Goal: Information Seeking & Learning: Find contact information

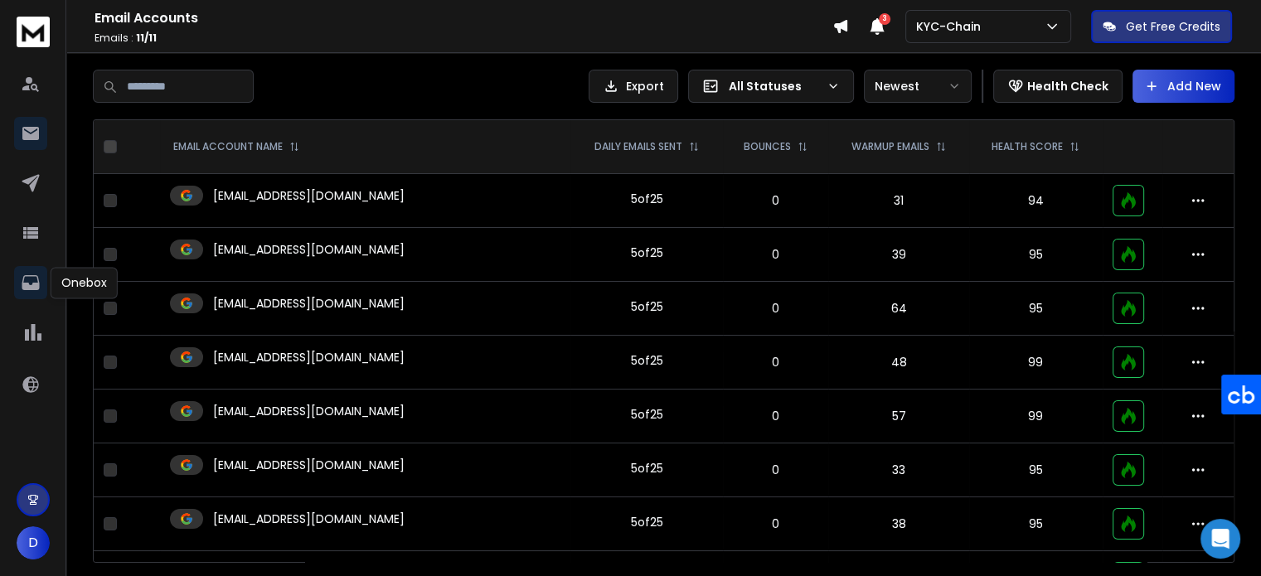
click at [29, 286] on icon at bounding box center [30, 282] width 17 height 15
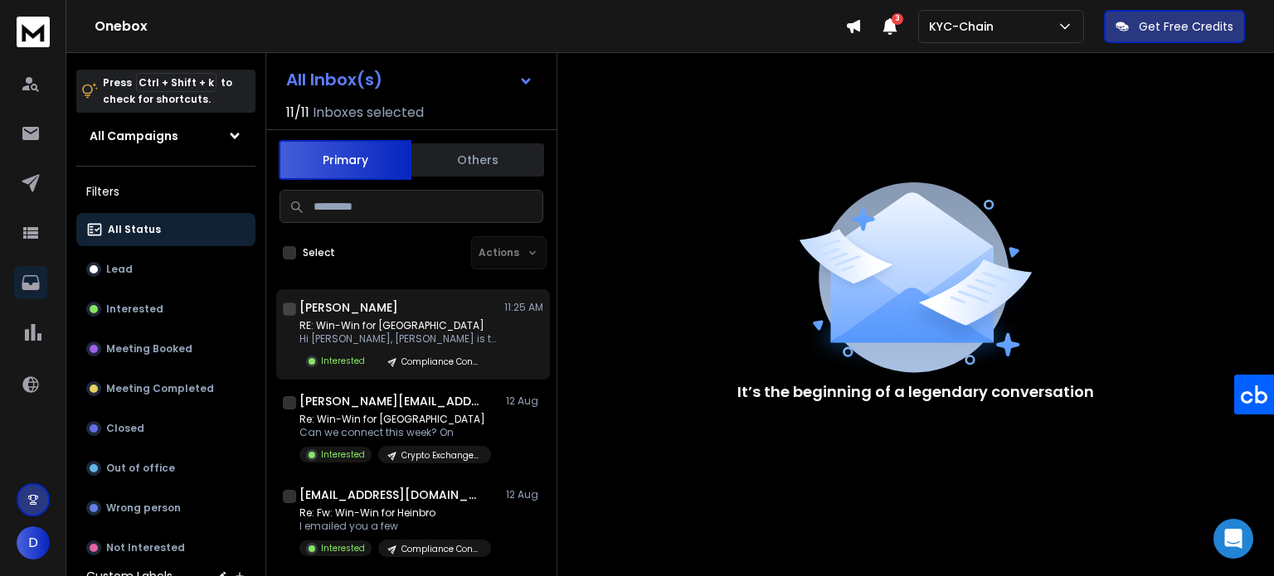
click at [365, 321] on p "RE: Win-Win for [GEOGRAPHIC_DATA]" at bounding box center [398, 325] width 199 height 13
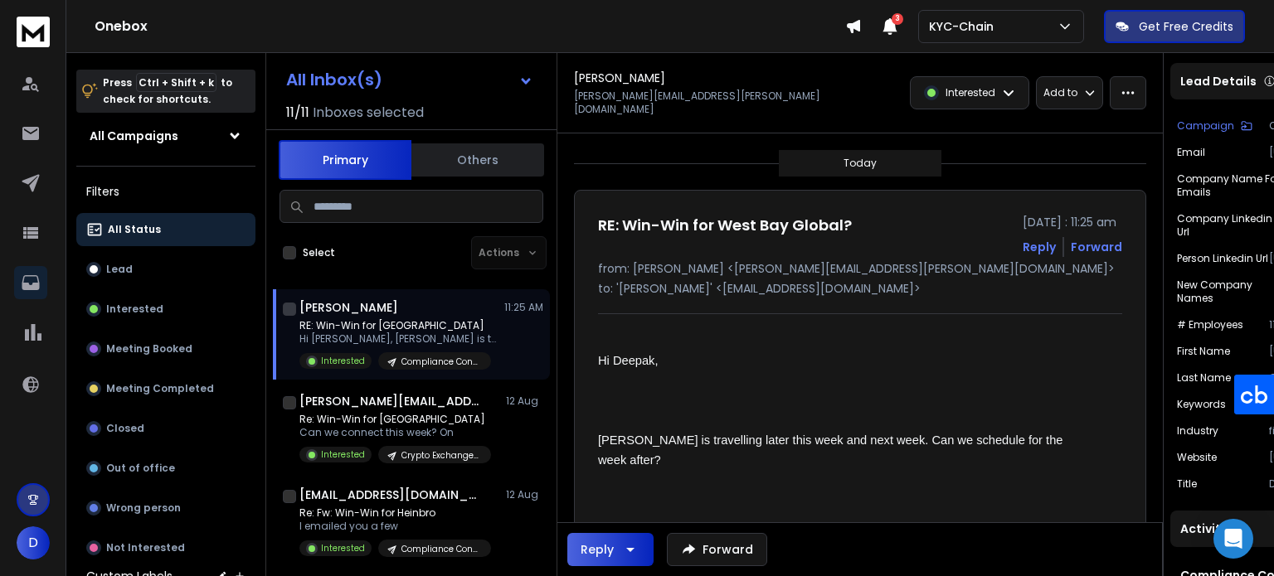
click at [851, 434] on span "[PERSON_NAME] is travelling later this week and next week. Can we schedule for …" at bounding box center [832, 450] width 469 height 33
drag, startPoint x: 820, startPoint y: 257, endPoint x: 875, endPoint y: 254, distance: 54.8
click at [875, 260] on p "from: [PERSON_NAME] <[PERSON_NAME][EMAIL_ADDRESS][PERSON_NAME][DOMAIN_NAME]>" at bounding box center [860, 268] width 524 height 17
copy p "[DOMAIN_NAME]"
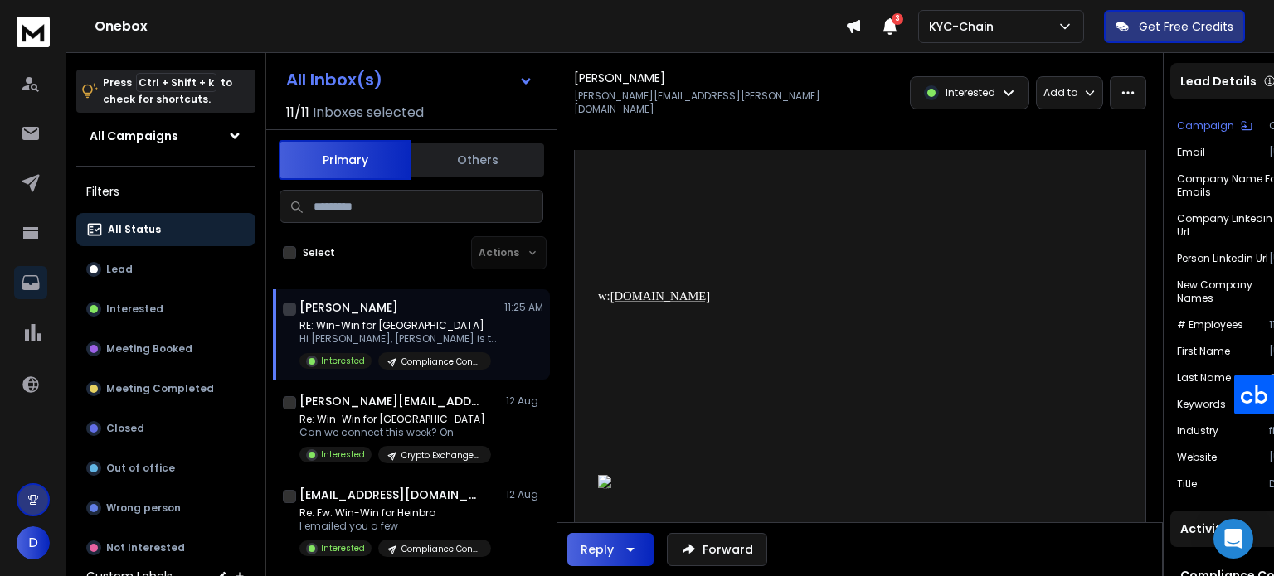
scroll to position [884, 0]
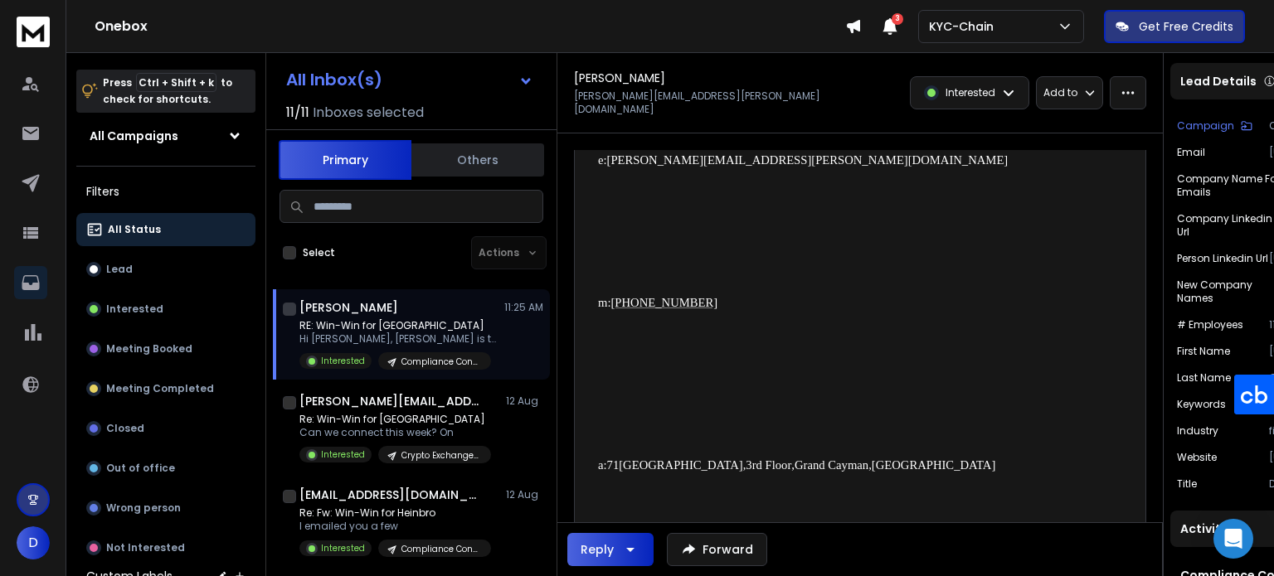
click at [809, 394] on td "a: 71 [GEOGRAPHIC_DATA], 3rd Floor , [GEOGRAPHIC_DATA] , [GEOGRAPHIC_DATA]" at bounding box center [847, 465] width 498 height 143
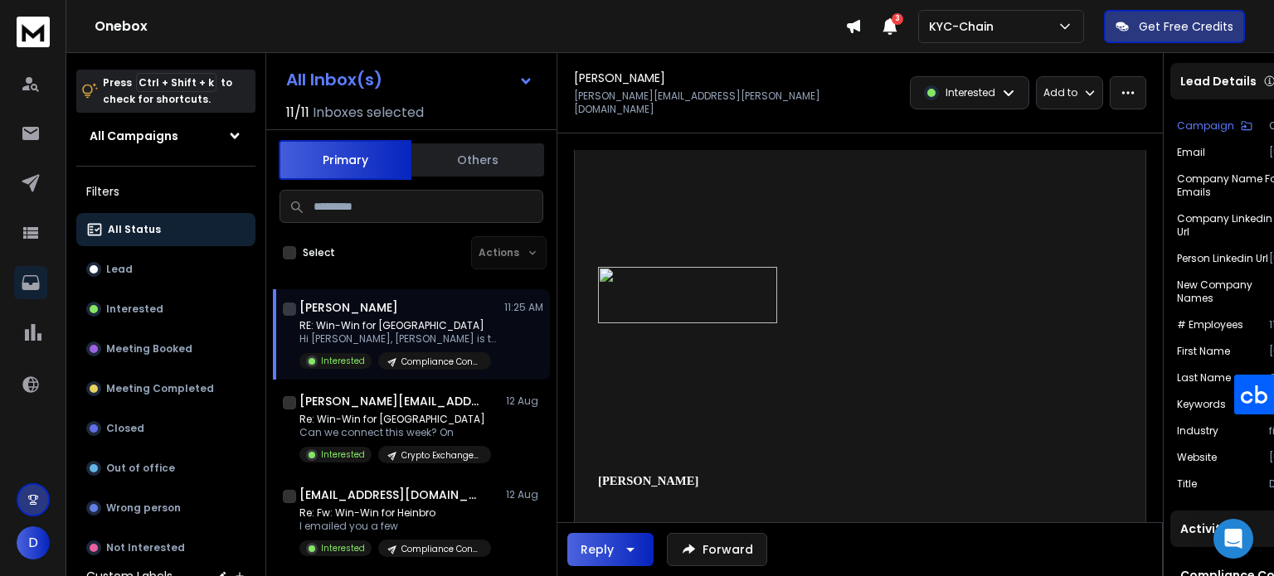
scroll to position [0, 0]
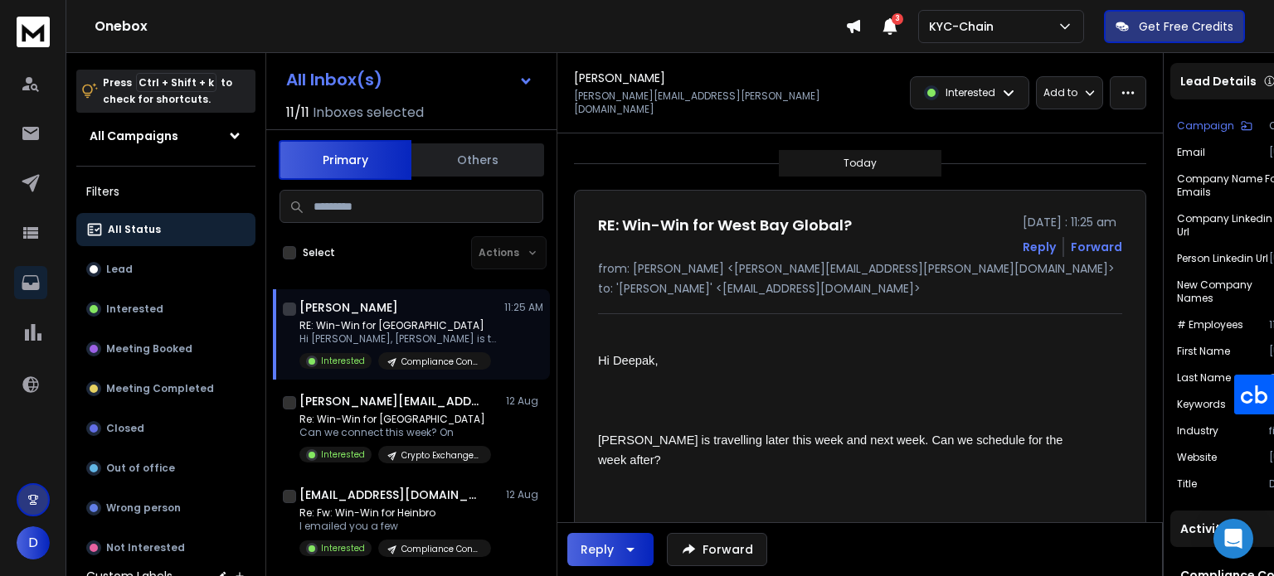
click at [832, 434] on span "[PERSON_NAME] is travelling later this week and next week. Can we schedule for …" at bounding box center [832, 450] width 469 height 33
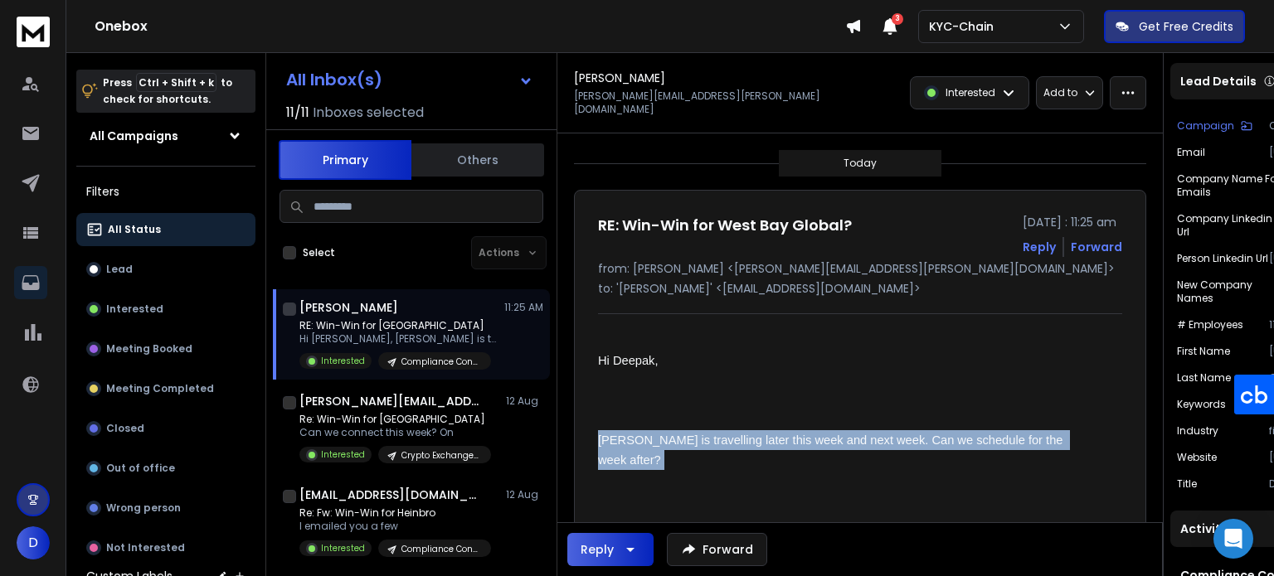
click at [832, 434] on span "[PERSON_NAME] is travelling later this week and next week. Can we schedule for …" at bounding box center [832, 450] width 469 height 33
click at [878, 434] on span "[PERSON_NAME] is travelling later this week and next week. Can we schedule for …" at bounding box center [832, 450] width 469 height 33
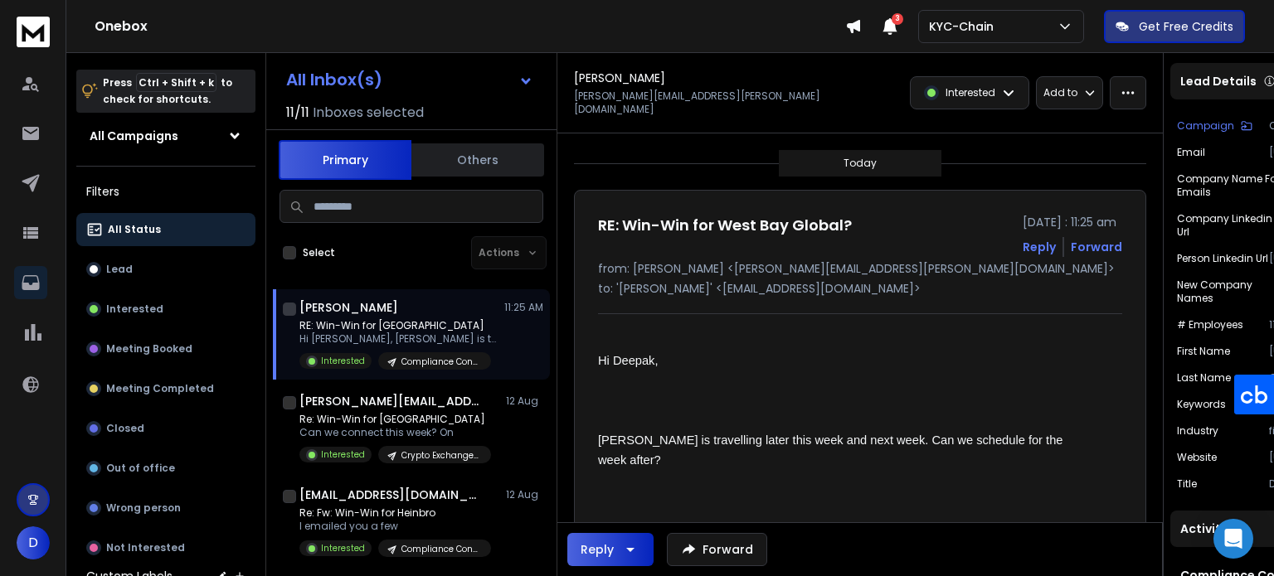
click at [862, 434] on p "[PERSON_NAME] is travelling later this week and next week. Can we schedule for …" at bounding box center [840, 450] width 484 height 40
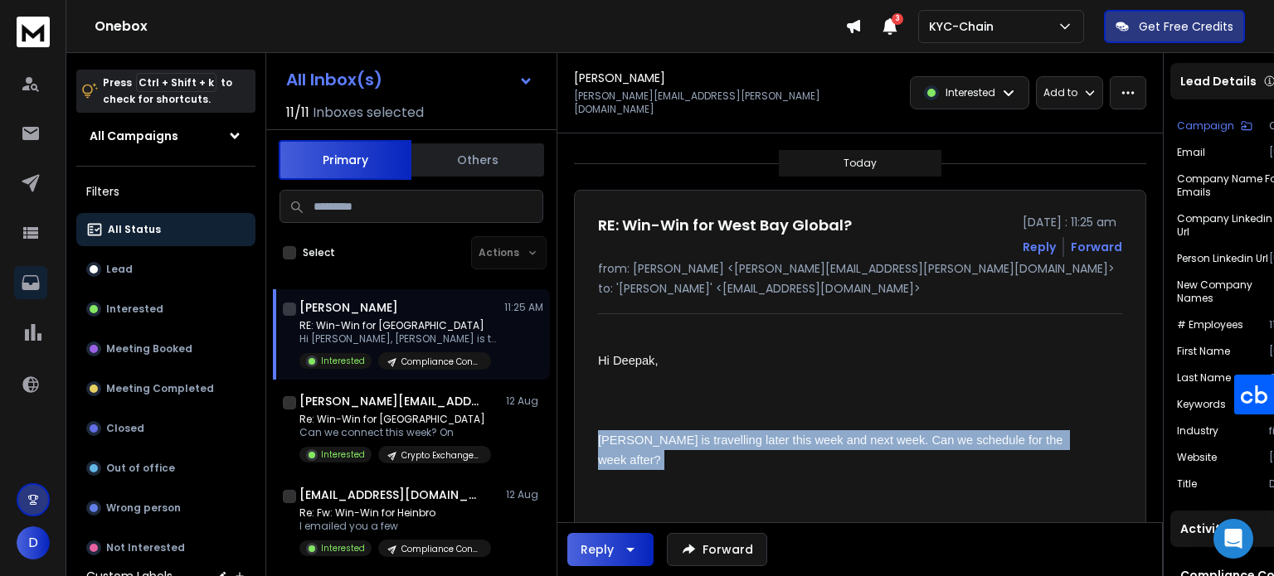
click at [862, 434] on p "[PERSON_NAME] is travelling later this week and next week. Can we schedule for …" at bounding box center [840, 450] width 484 height 40
click at [850, 434] on p "[PERSON_NAME] is travelling later this week and next week. Can we schedule for …" at bounding box center [840, 450] width 484 height 40
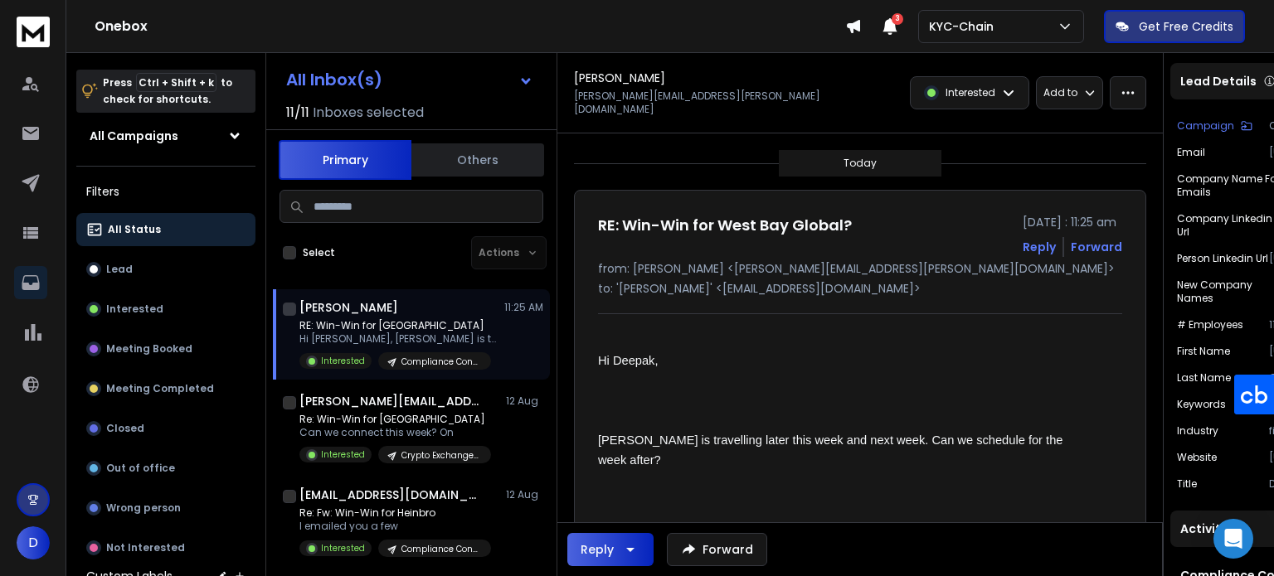
click at [835, 434] on span "[PERSON_NAME] is travelling later this week and next week. Can we schedule for …" at bounding box center [832, 450] width 469 height 33
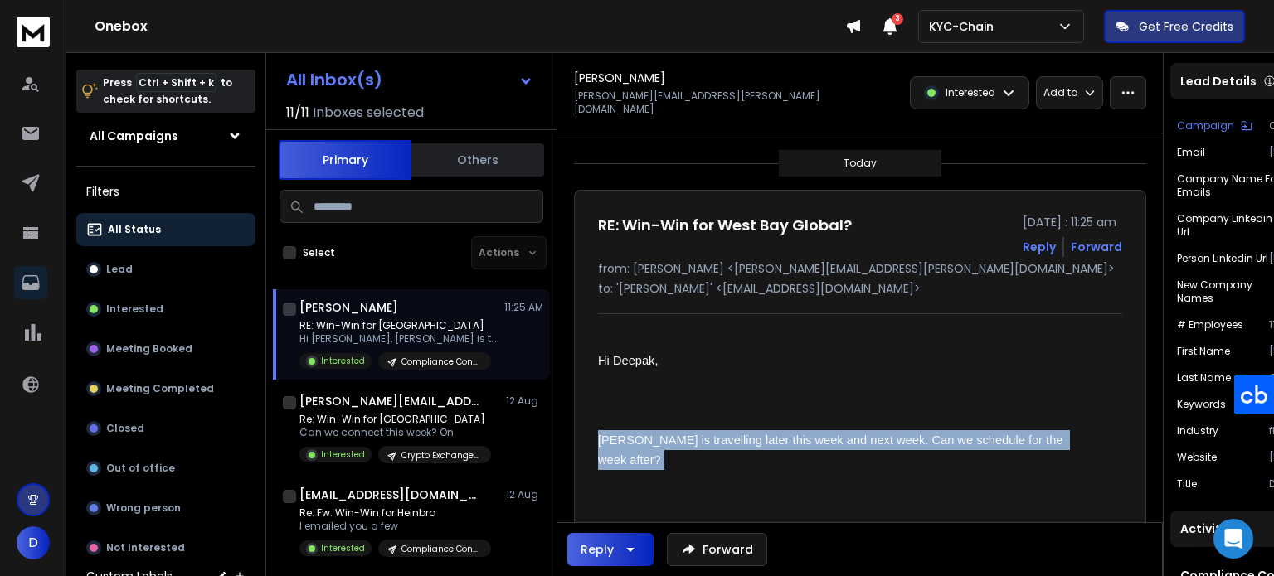
click at [835, 434] on span "[PERSON_NAME] is travelling later this week and next week. Can we schedule for …" at bounding box center [832, 450] width 469 height 33
click at [872, 434] on span "[PERSON_NAME] is travelling later this week and next week. Can we schedule for …" at bounding box center [832, 450] width 469 height 33
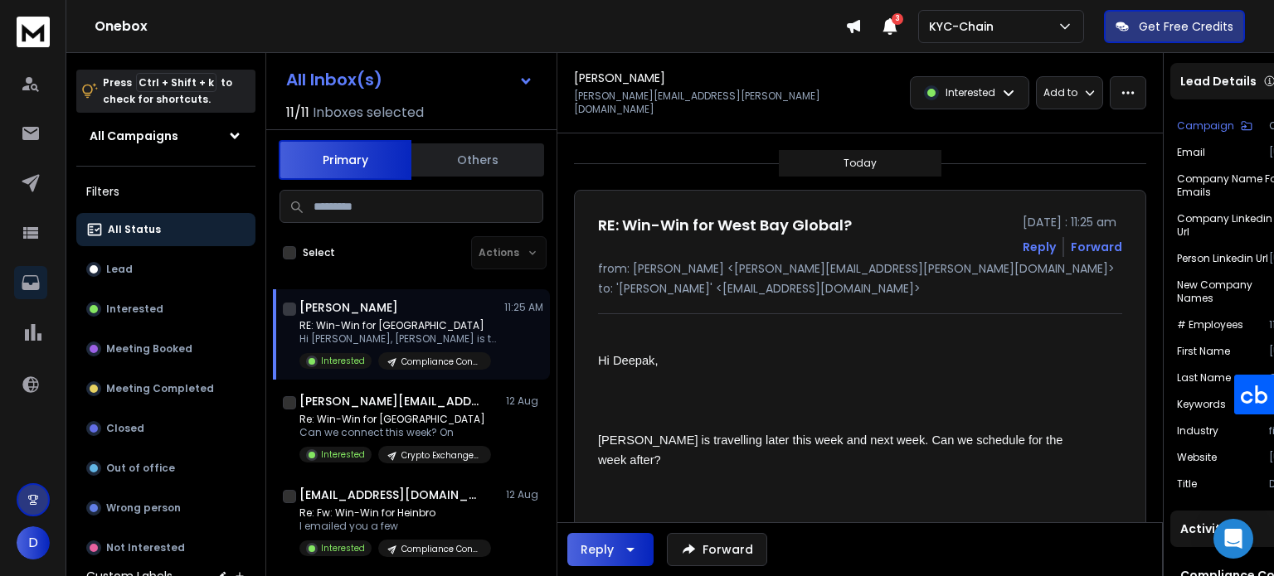
click at [866, 434] on span "[PERSON_NAME] is travelling later this week and next week. Can we schedule for …" at bounding box center [832, 450] width 469 height 33
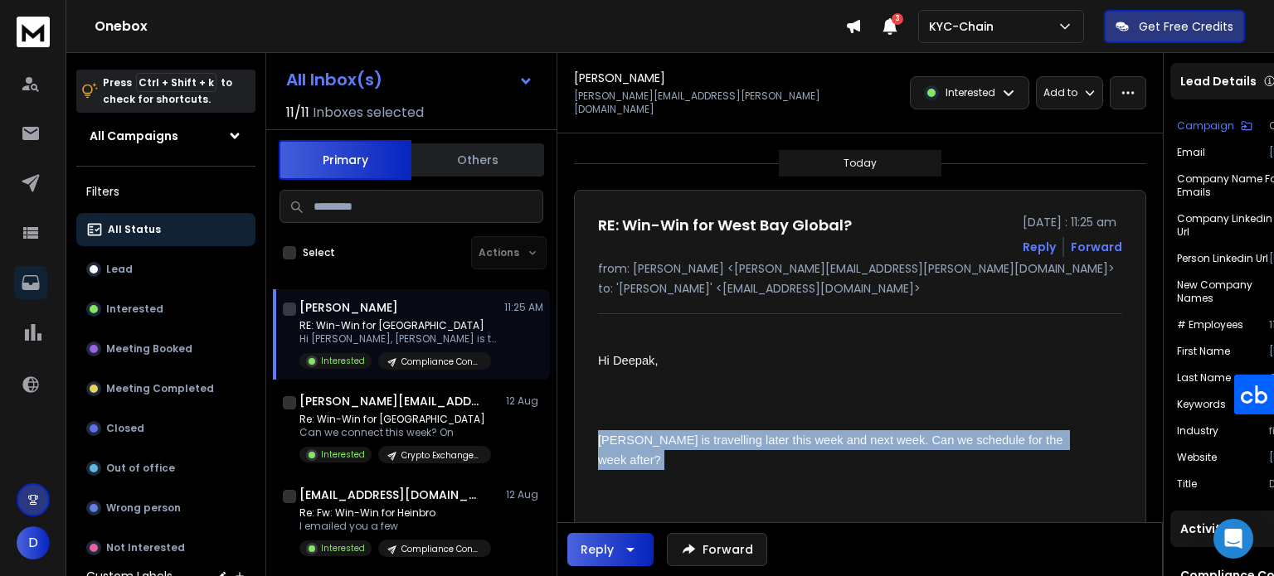
click at [866, 434] on span "[PERSON_NAME] is travelling later this week and next week. Can we schedule for …" at bounding box center [832, 450] width 469 height 33
click at [839, 434] on span "[PERSON_NAME] is travelling later this week and next week. Can we schedule for …" at bounding box center [832, 450] width 469 height 33
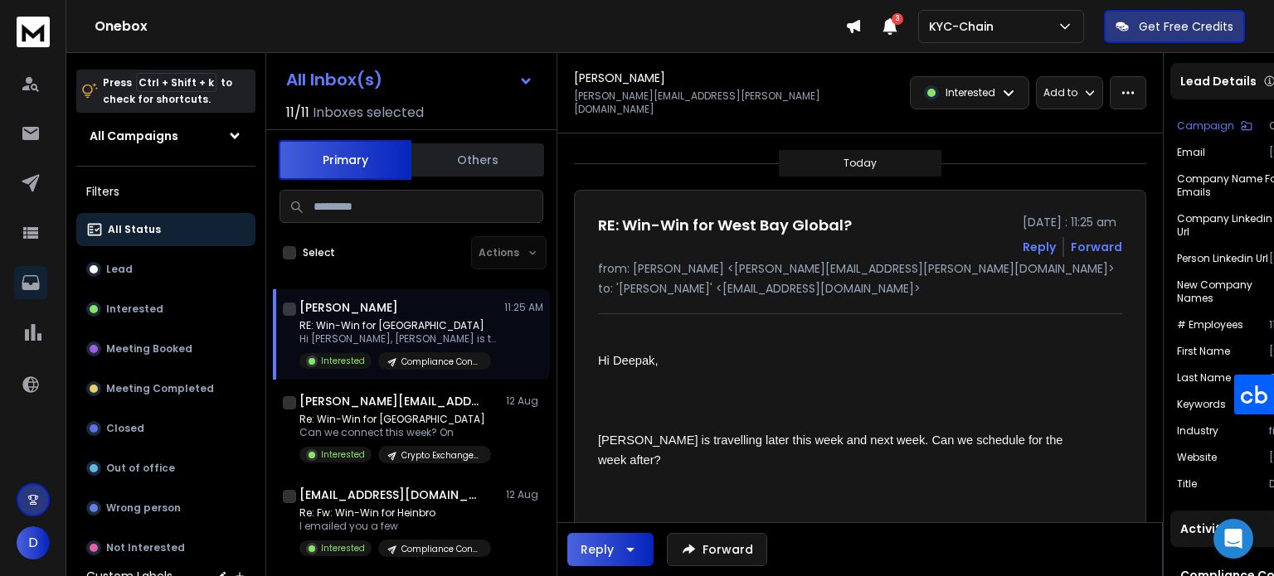
click at [862, 434] on span "[PERSON_NAME] is travelling later this week and next week. Can we schedule for …" at bounding box center [832, 450] width 469 height 33
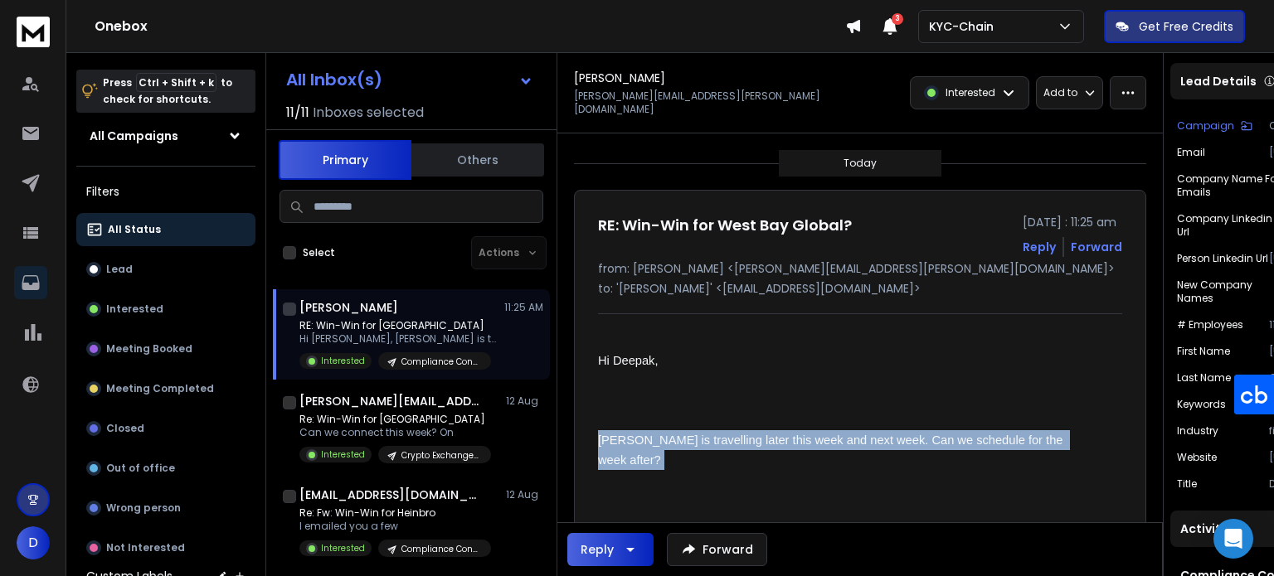
click at [862, 434] on span "[PERSON_NAME] is travelling later this week and next week. Can we schedule for …" at bounding box center [832, 450] width 469 height 33
click at [846, 434] on span "[PERSON_NAME] is travelling later this week and next week. Can we schedule for …" at bounding box center [832, 450] width 469 height 33
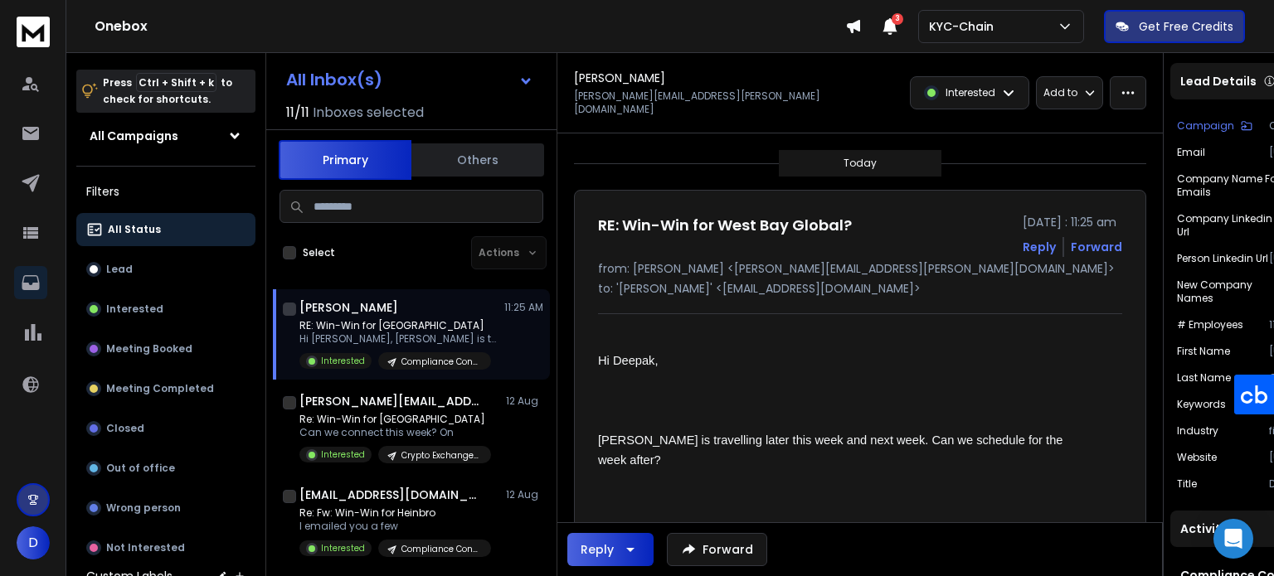
click at [866, 434] on span "[PERSON_NAME] is travelling later this week and next week. Can we schedule for …" at bounding box center [832, 450] width 469 height 33
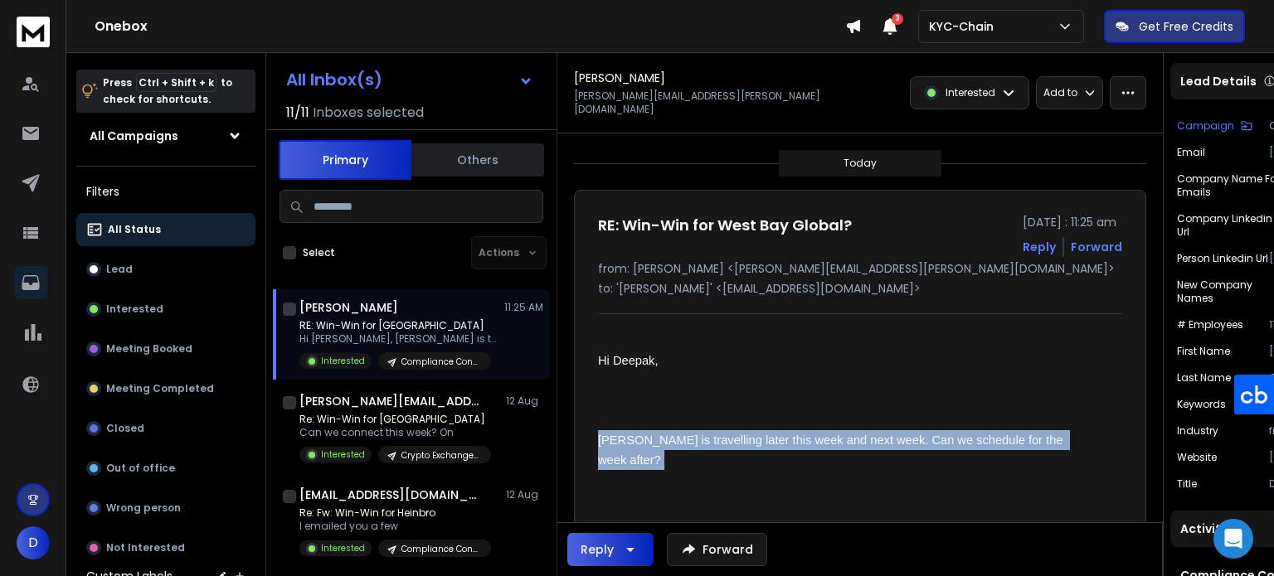
click at [866, 434] on span "[PERSON_NAME] is travelling later this week and next week. Can we schedule for …" at bounding box center [832, 450] width 469 height 33
click at [839, 434] on span "[PERSON_NAME] is travelling later this week and next week. Can we schedule for …" at bounding box center [832, 450] width 469 height 33
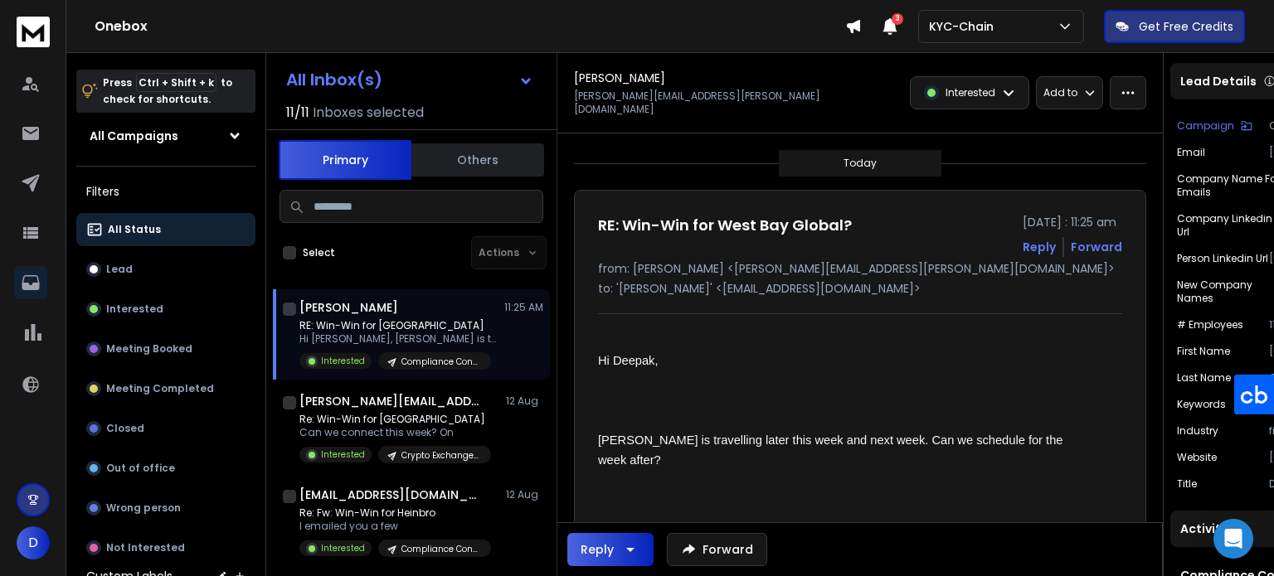
click at [867, 434] on span "[PERSON_NAME] is travelling later this week and next week. Can we schedule for …" at bounding box center [832, 450] width 469 height 33
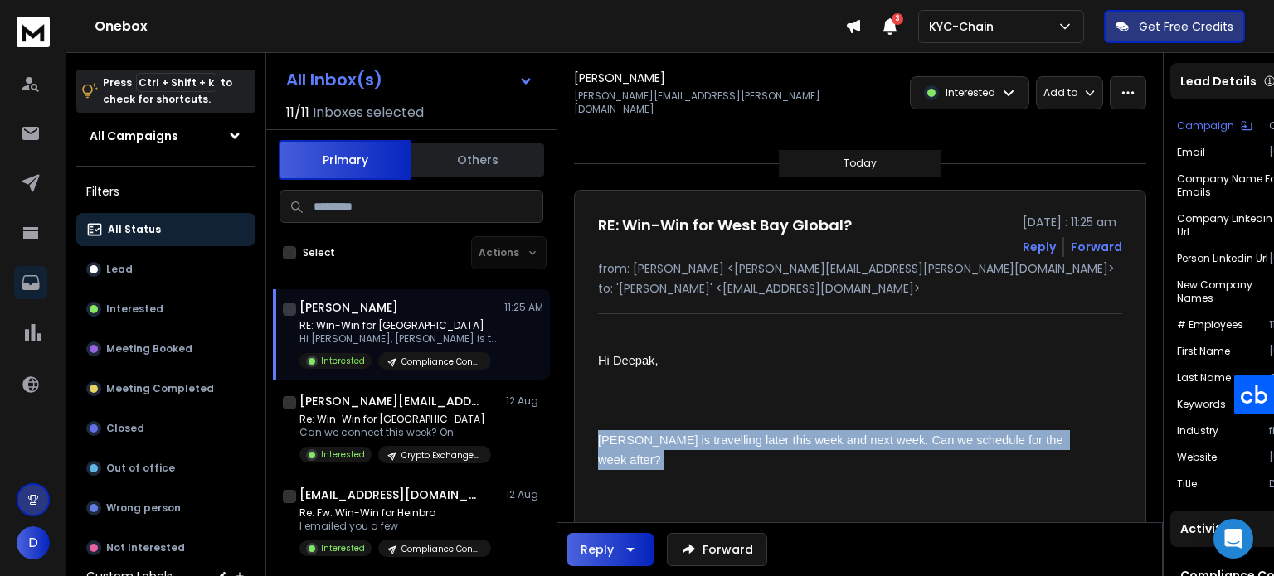
click at [867, 434] on span "[PERSON_NAME] is travelling later this week and next week. Can we schedule for …" at bounding box center [832, 450] width 469 height 33
click at [836, 434] on span "[PERSON_NAME] is travelling later this week and next week. Can we schedule for …" at bounding box center [832, 450] width 469 height 33
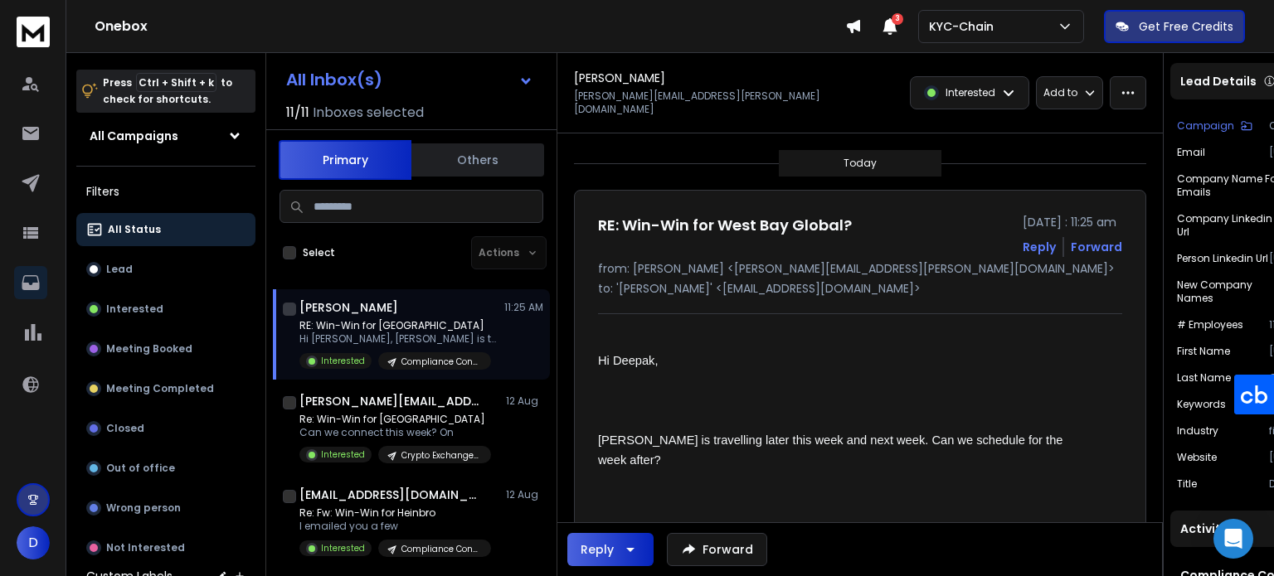
click at [866, 434] on span "[PERSON_NAME] is travelling later this week and next week. Can we schedule for …" at bounding box center [832, 450] width 469 height 33
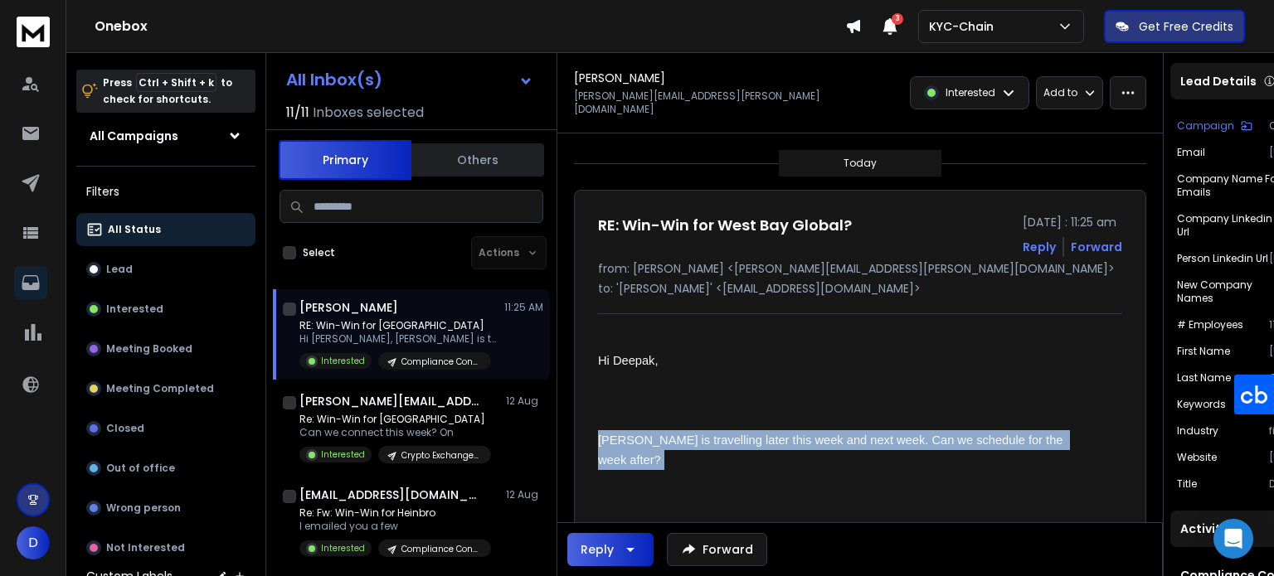
click at [866, 434] on span "[PERSON_NAME] is travelling later this week and next week. Can we schedule for …" at bounding box center [832, 450] width 469 height 33
click at [836, 434] on span "[PERSON_NAME] is travelling later this week and next week. Can we schedule for …" at bounding box center [832, 450] width 469 height 33
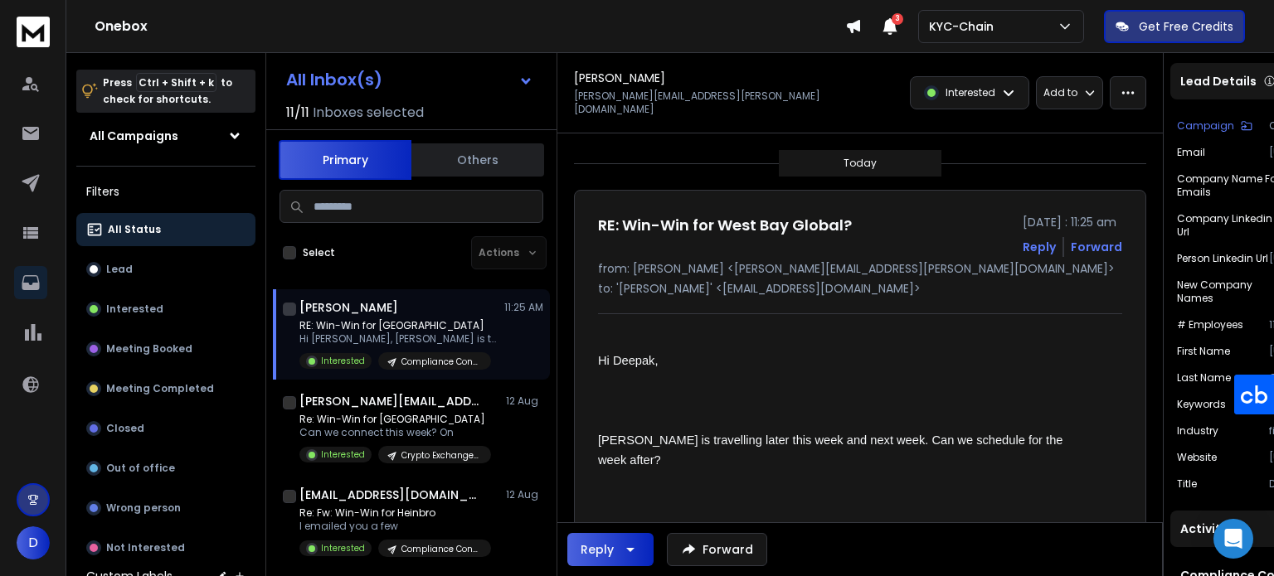
click at [867, 434] on span "[PERSON_NAME] is travelling later this week and next week. Can we schedule for …" at bounding box center [832, 450] width 469 height 33
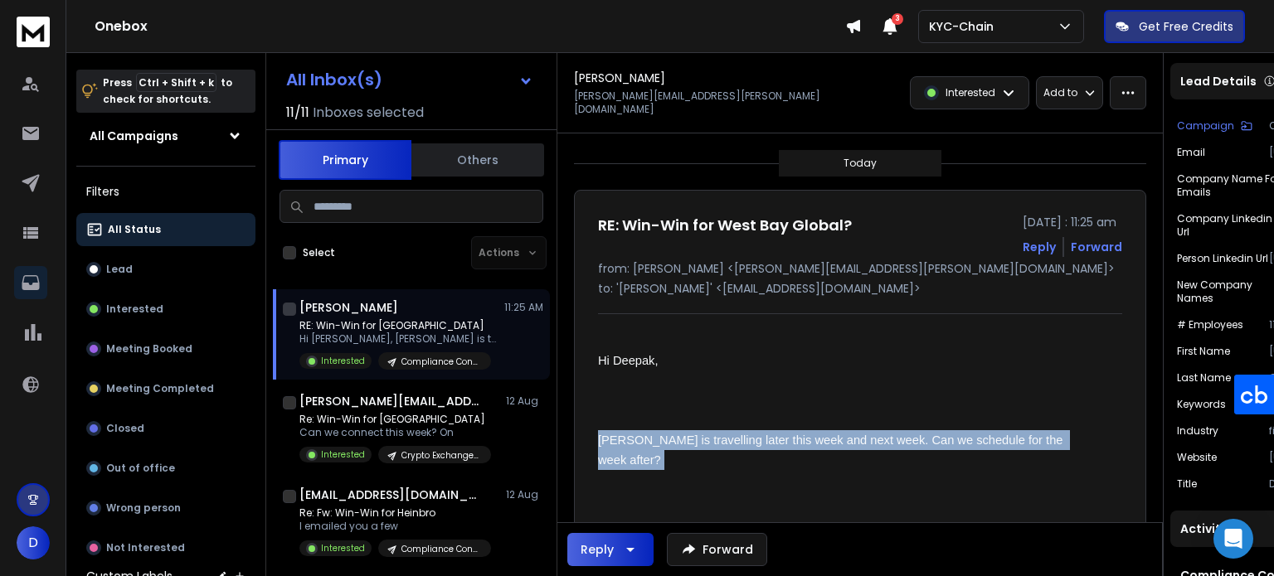
click at [867, 434] on span "[PERSON_NAME] is travelling later this week and next week. Can we schedule for …" at bounding box center [832, 450] width 469 height 33
click at [852, 434] on span "[PERSON_NAME] is travelling later this week and next week. Can we schedule for …" at bounding box center [832, 450] width 469 height 33
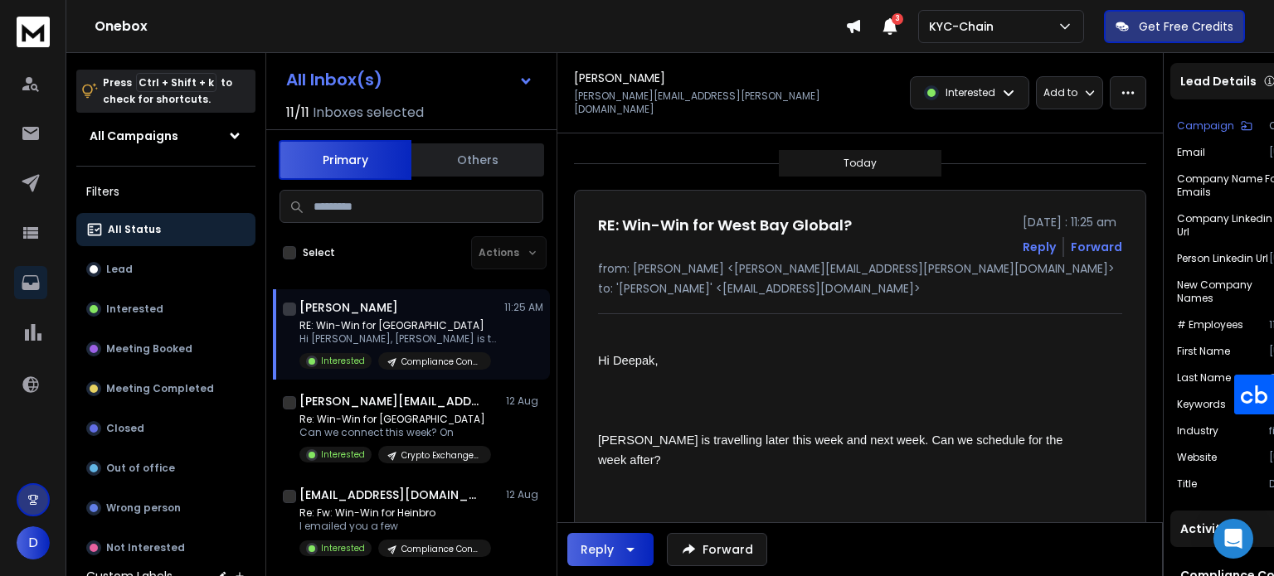
click at [823, 434] on span "[PERSON_NAME] is travelling later this week and next week. Can we schedule for …" at bounding box center [832, 450] width 469 height 33
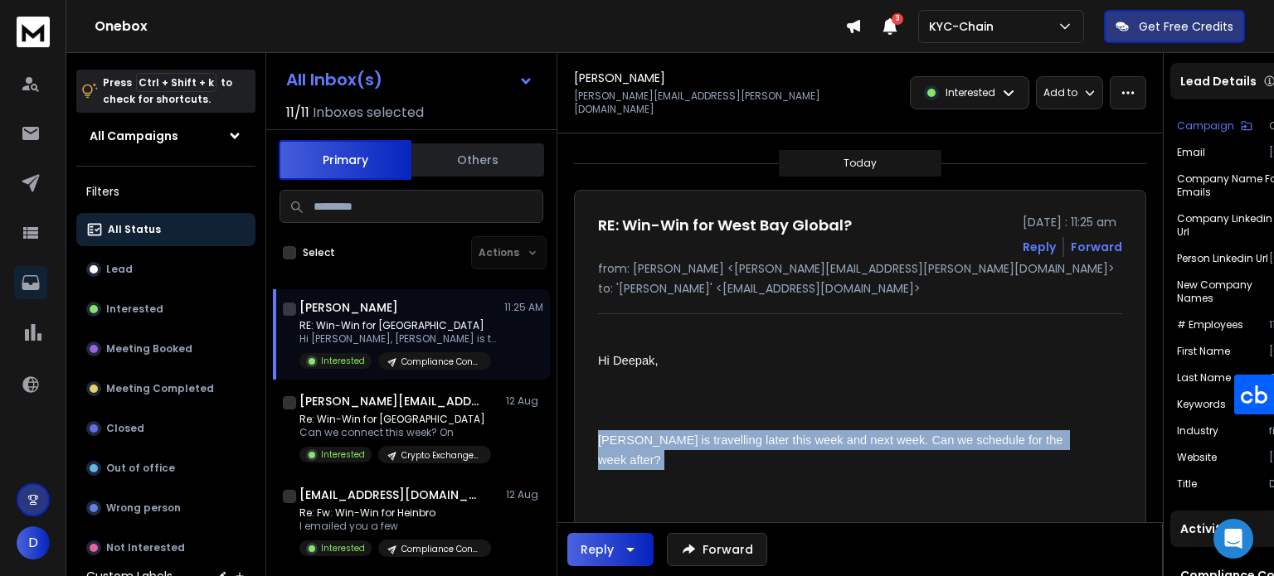
click at [823, 434] on span "[PERSON_NAME] is travelling later this week and next week. Can we schedule for …" at bounding box center [832, 450] width 469 height 33
click at [862, 434] on span "[PERSON_NAME] is travelling later this week and next week. Can we schedule for …" at bounding box center [832, 450] width 469 height 33
